Goal: Task Accomplishment & Management: Use online tool/utility

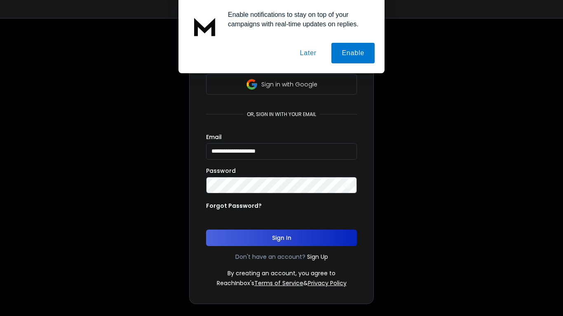
type input "**********"
click at [281, 238] on button "Sign In" at bounding box center [281, 238] width 151 height 16
